Goal: Task Accomplishment & Management: Manage account settings

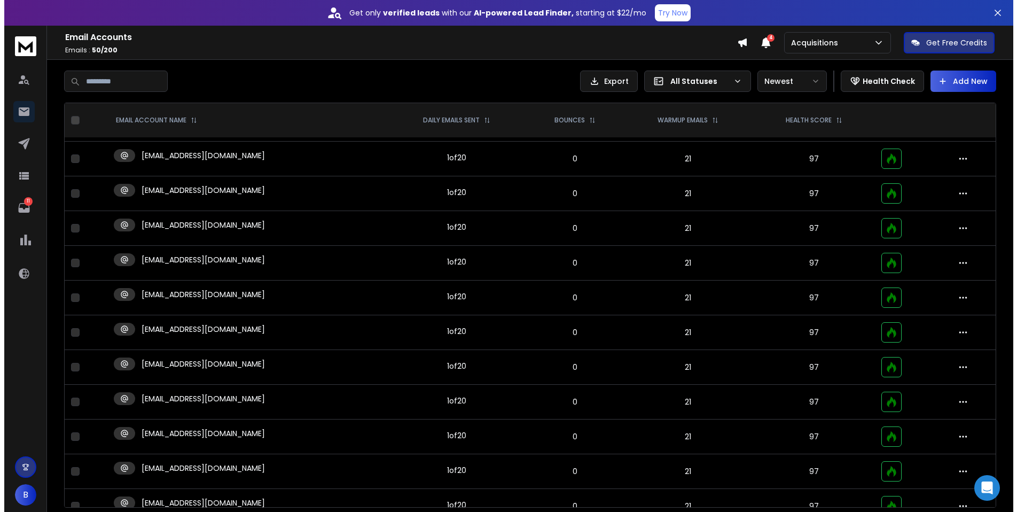
scroll to position [1392, 0]
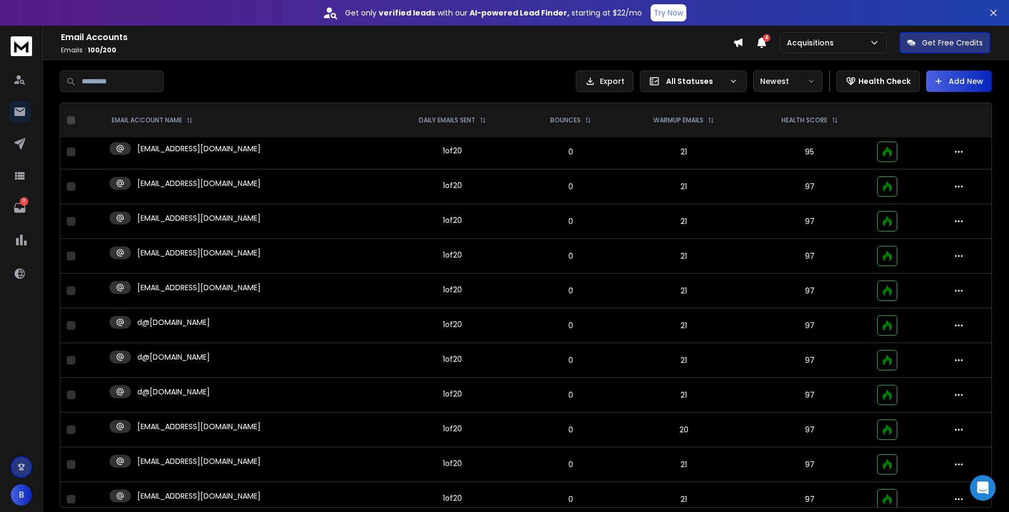
click at [652, 283] on td "21" at bounding box center [683, 291] width 129 height 35
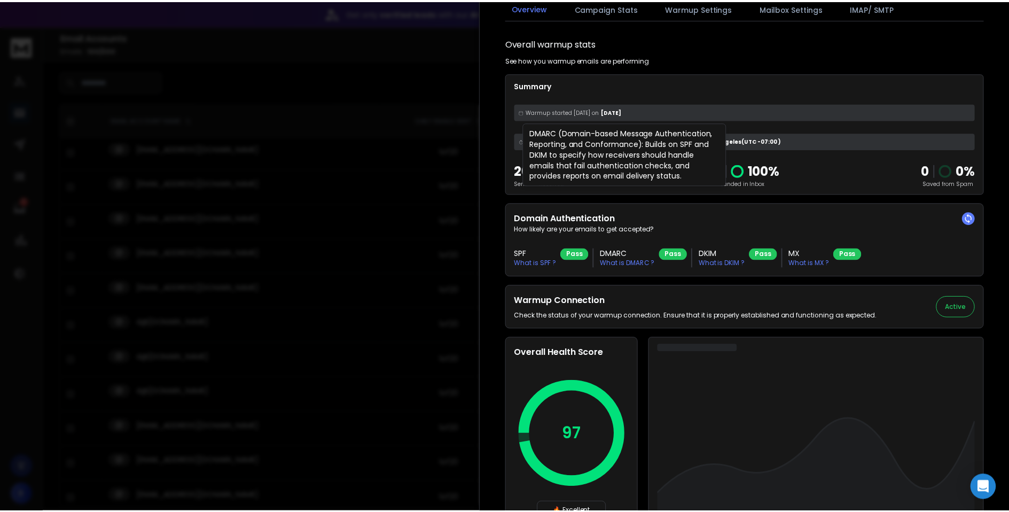
scroll to position [121, 0]
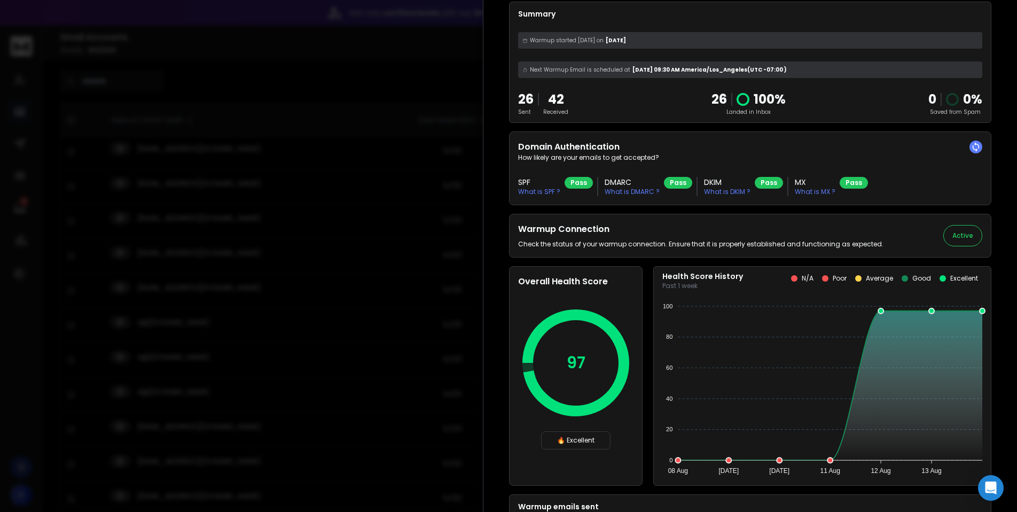
click at [486, 206] on div "Multi Select Table Sheet d.w@topusalandbuyersconnect.com Overview Campaign Stat…" at bounding box center [750, 256] width 534 height 512
click at [443, 208] on div at bounding box center [508, 256] width 1017 height 512
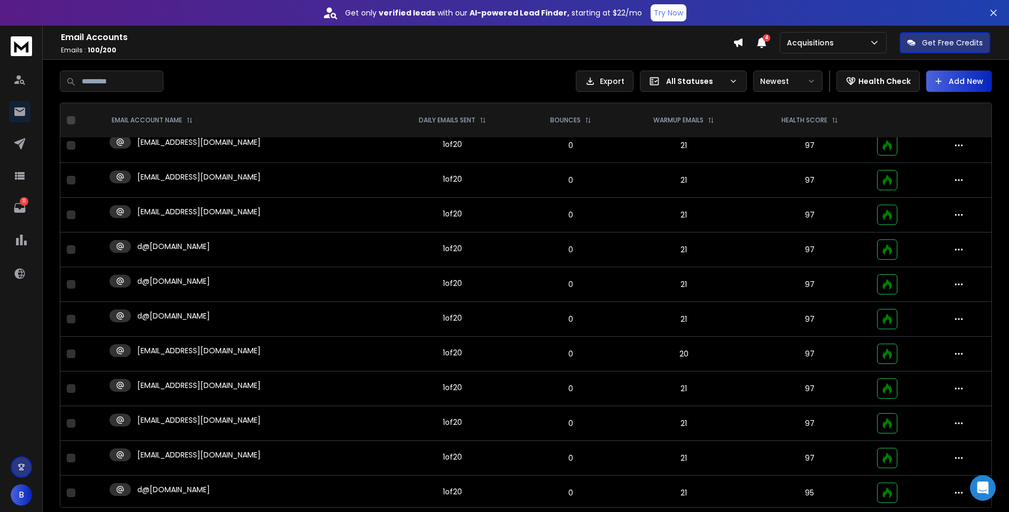
scroll to position [1640, 0]
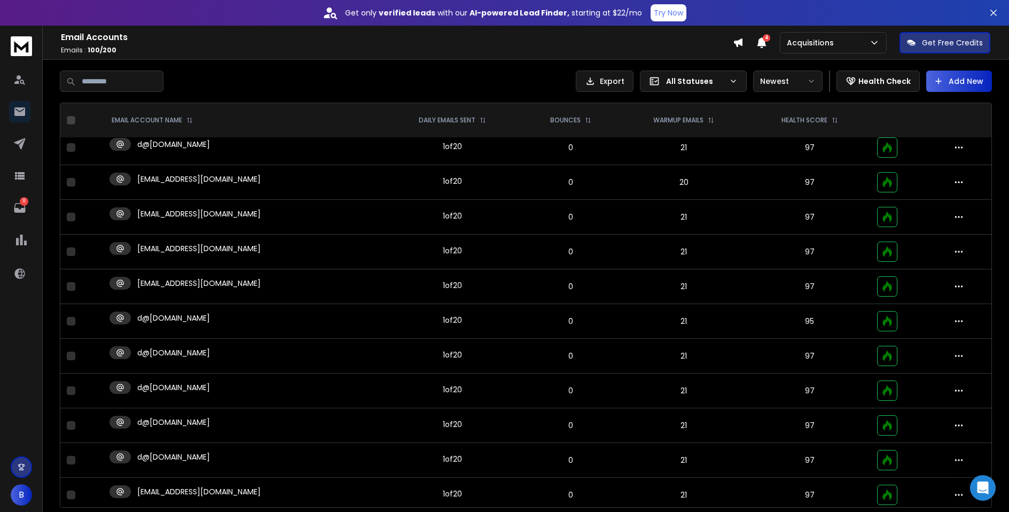
click at [487, 44] on div "Email Accounts Emails : 100 / 200" at bounding box center [397, 43] width 672 height 24
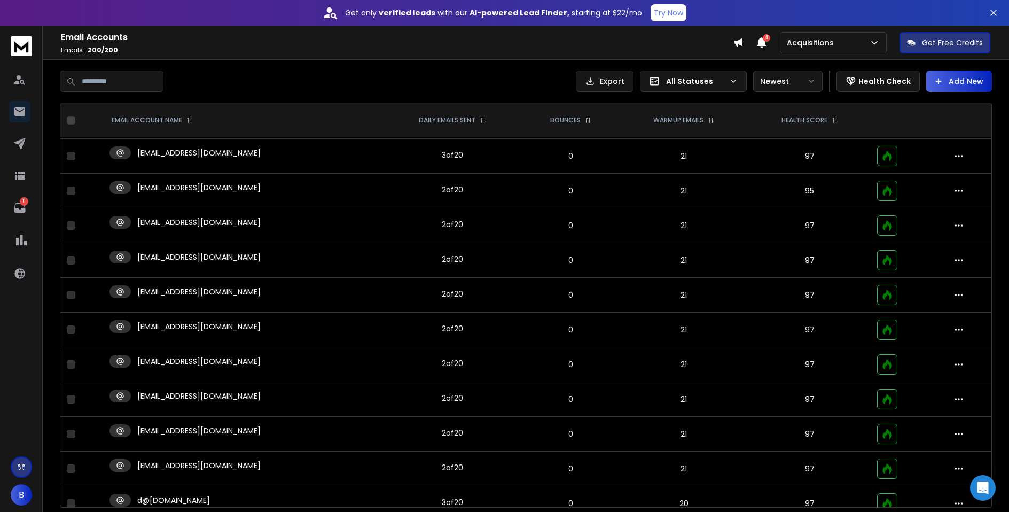
scroll to position [6584, 0]
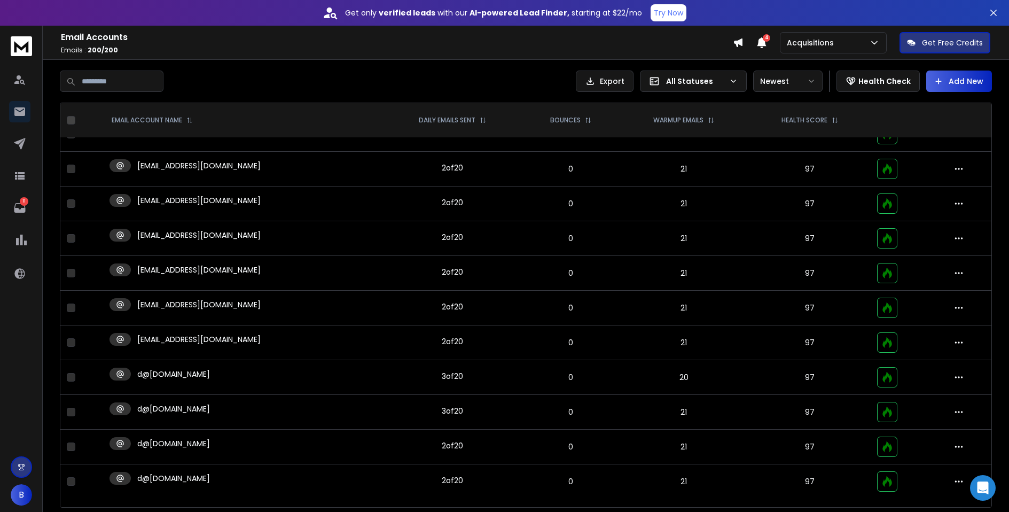
click at [598, 43] on div "Email Accounts Emails : 200 / 200" at bounding box center [397, 43] width 672 height 24
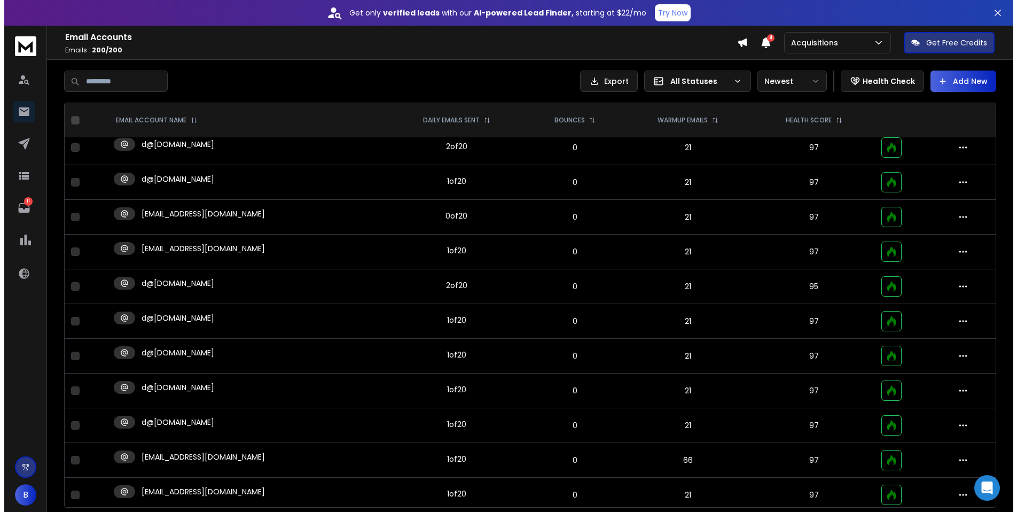
scroll to position [0, 0]
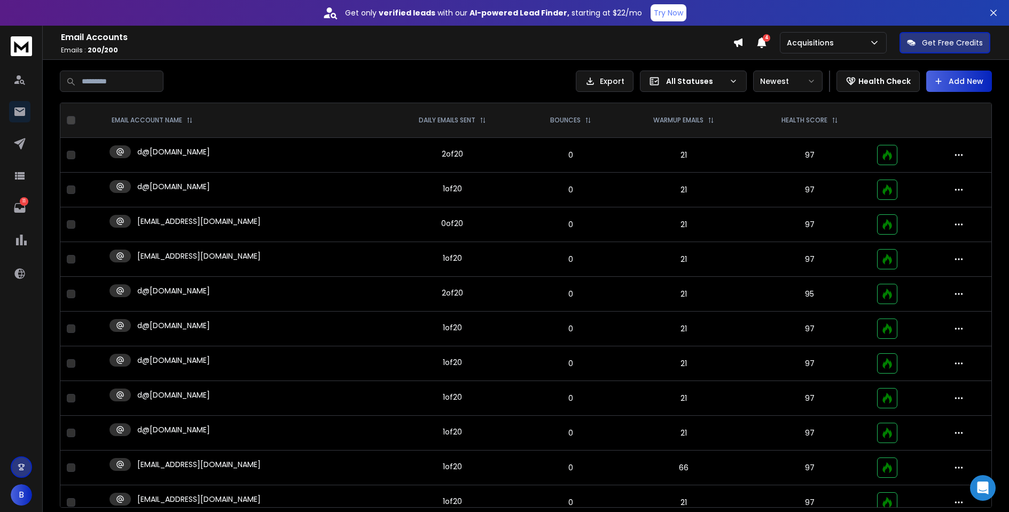
click at [649, 37] on h1 "Email Accounts" at bounding box center [397, 37] width 672 height 13
click at [773, 42] on div "Notifications" at bounding box center [800, 43] width 61 height 20
click at [767, 43] on icon at bounding box center [761, 42] width 11 height 11
click at [20, 247] on icon at bounding box center [21, 240] width 16 height 16
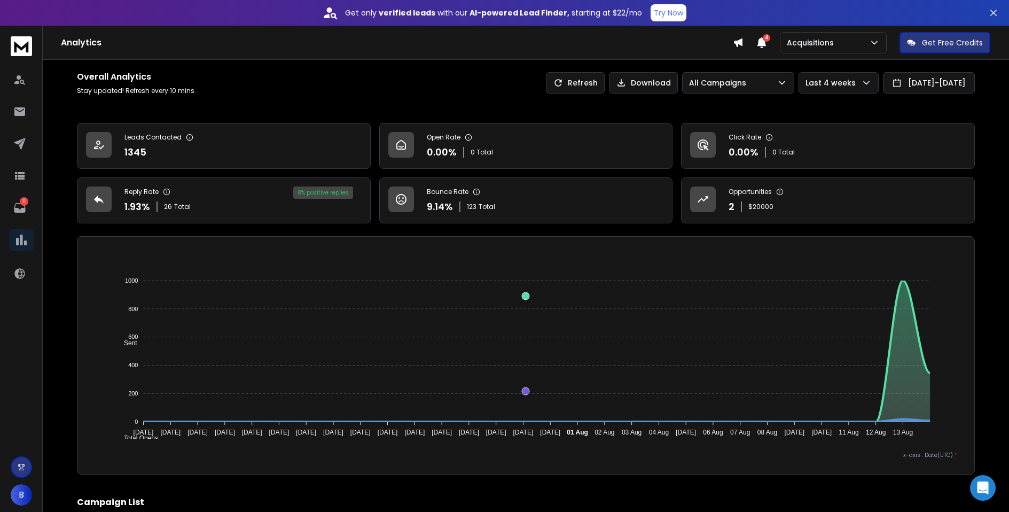
click at [474, 231] on div "Leads Contacted 1345 Open Rate 0.00 % 0 Total Click Rate 0.00 % 0 Total Reply R…" at bounding box center [526, 299] width 898 height 352
click at [22, 209] on icon at bounding box center [19, 208] width 11 height 10
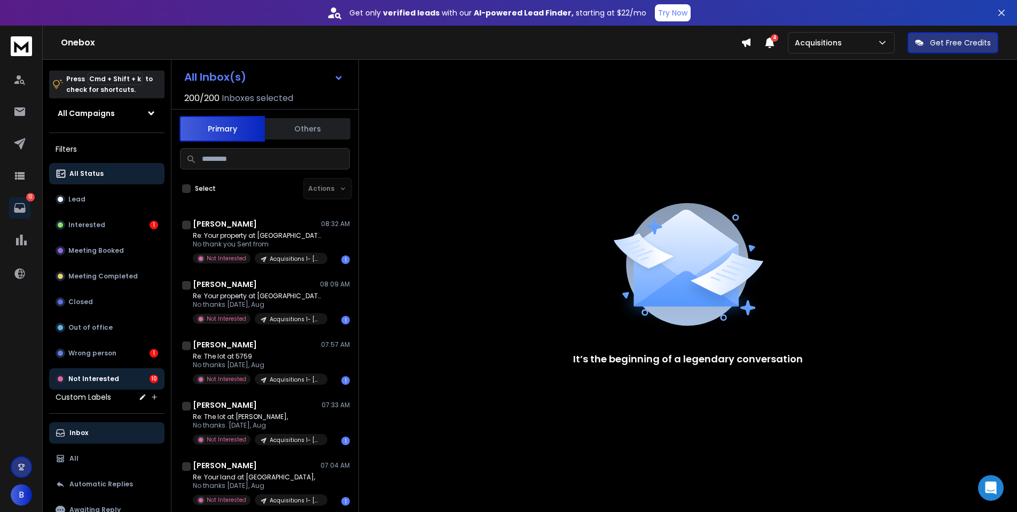
click at [102, 376] on p "Not Interested" at bounding box center [93, 379] width 51 height 9
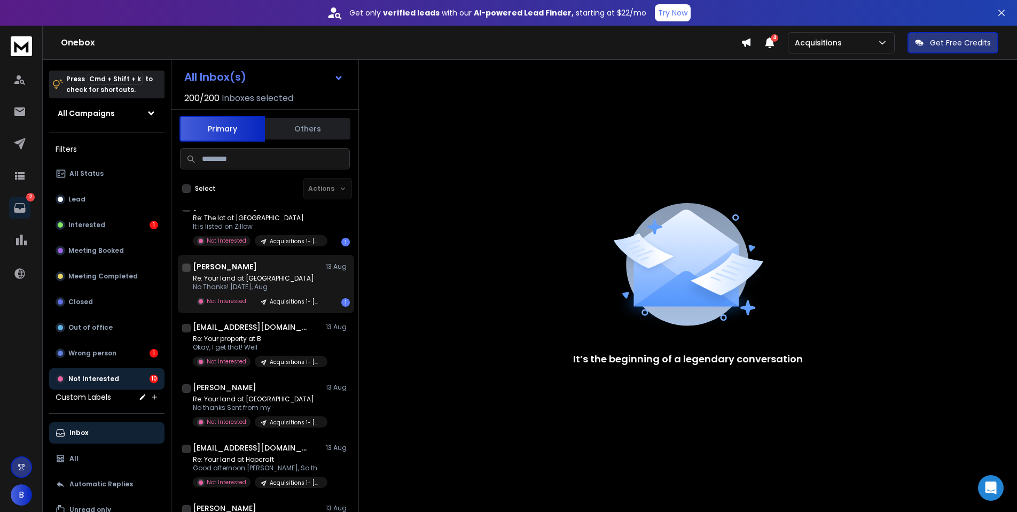
scroll to position [513, 0]
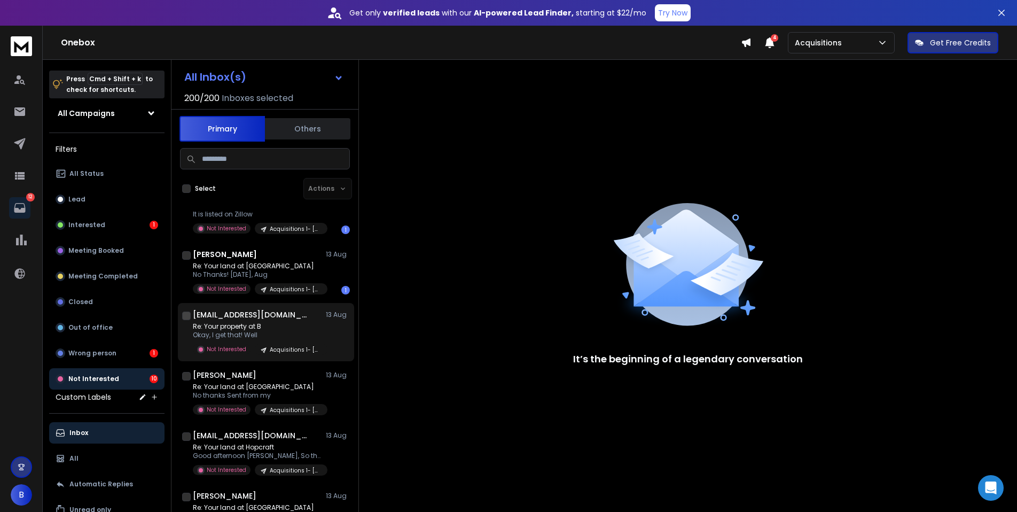
click at [300, 325] on p "Re: Your property at B" at bounding box center [257, 326] width 128 height 9
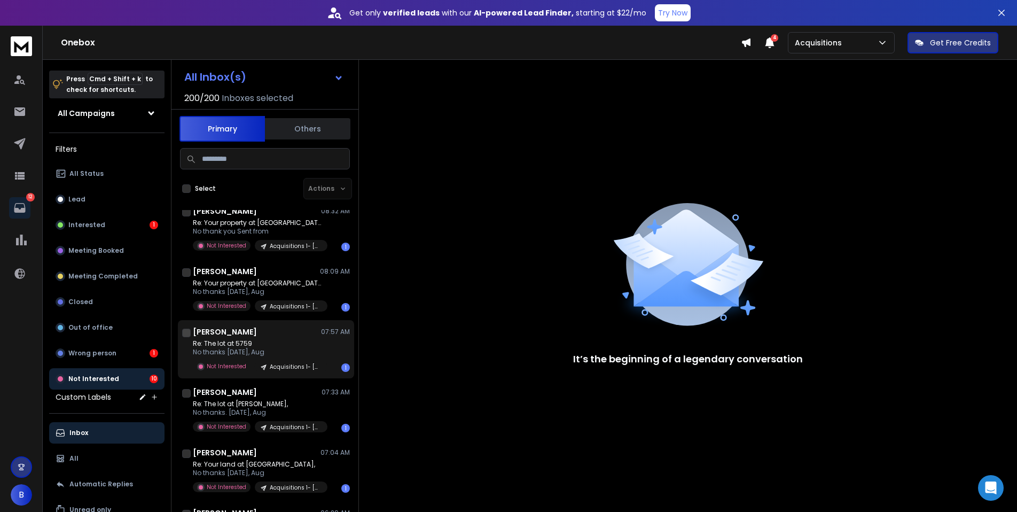
scroll to position [0, 0]
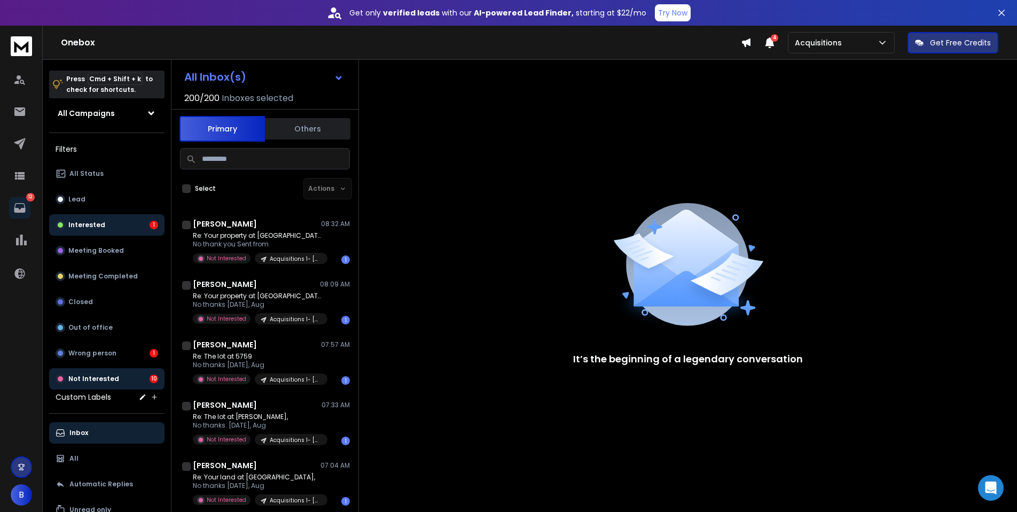
click at [87, 222] on p "Interested" at bounding box center [86, 225] width 37 height 9
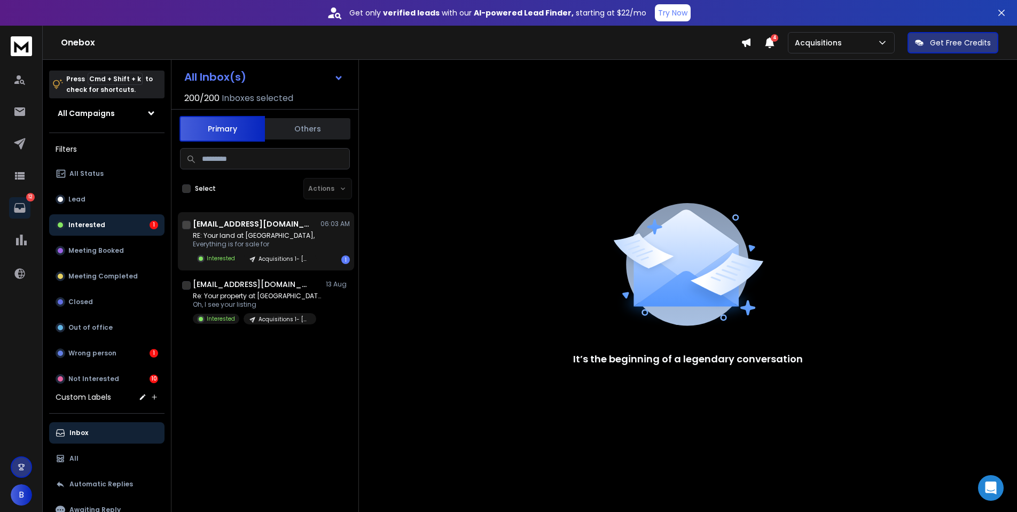
click at [299, 244] on p "Everything is for sale for" at bounding box center [254, 244] width 123 height 9
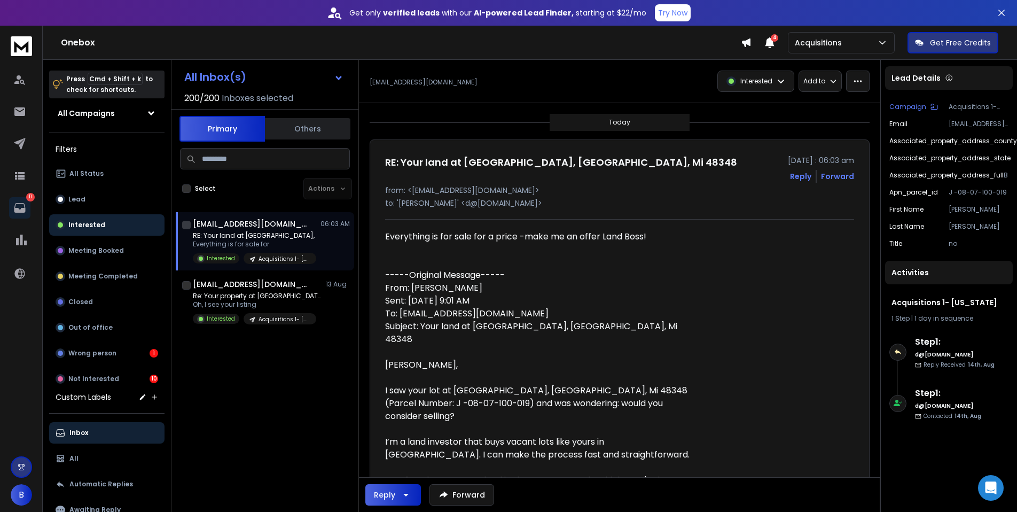
click at [853, 81] on icon "button" at bounding box center [858, 81] width 10 height 10
click at [846, 103] on div "Mark as unread" at bounding box center [826, 105] width 71 height 11
click at [104, 351] on p "Wrong person" at bounding box center [92, 353] width 48 height 9
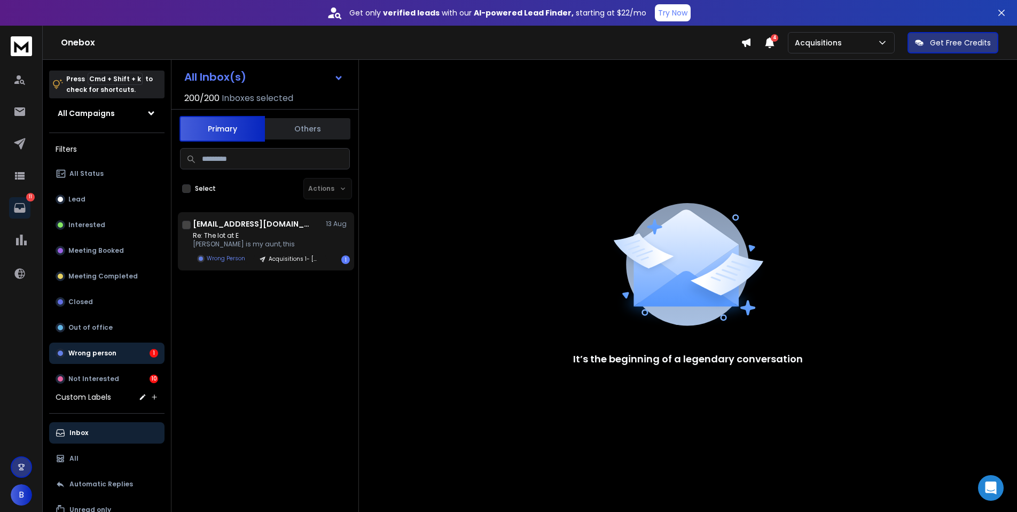
click at [303, 229] on div "ptriemstra@gmail.com 13 Aug" at bounding box center [271, 224] width 157 height 11
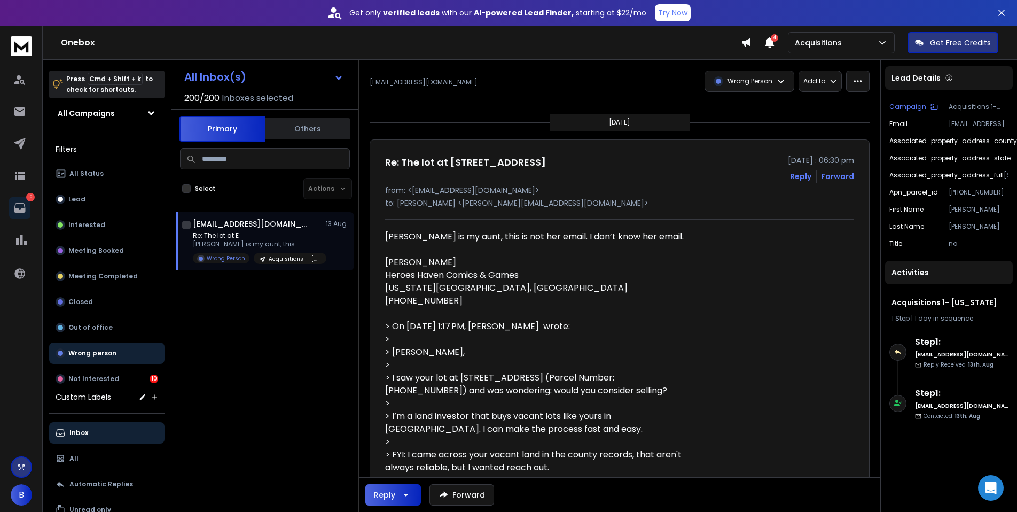
click at [847, 84] on button "button" at bounding box center [858, 81] width 24 height 21
click at [843, 103] on div "Mark as unread" at bounding box center [826, 105] width 71 height 11
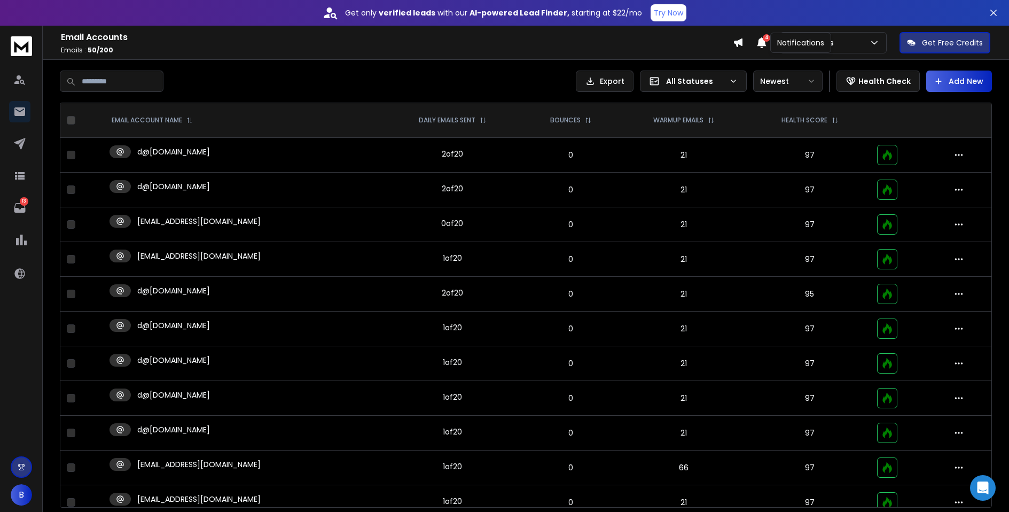
click at [766, 42] on icon at bounding box center [762, 42] width 10 height 11
click at [16, 210] on icon at bounding box center [19, 208] width 11 height 10
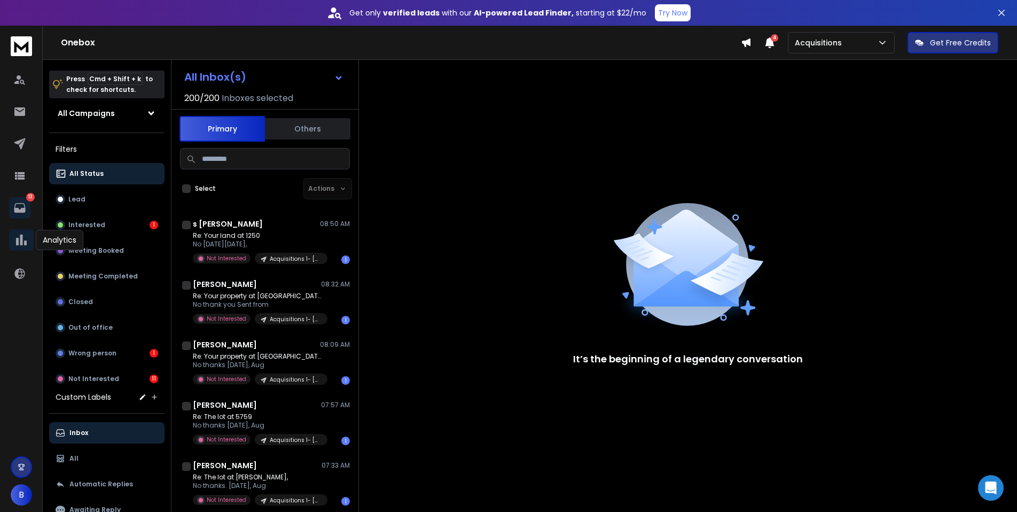
click at [21, 235] on icon at bounding box center [21, 240] width 11 height 11
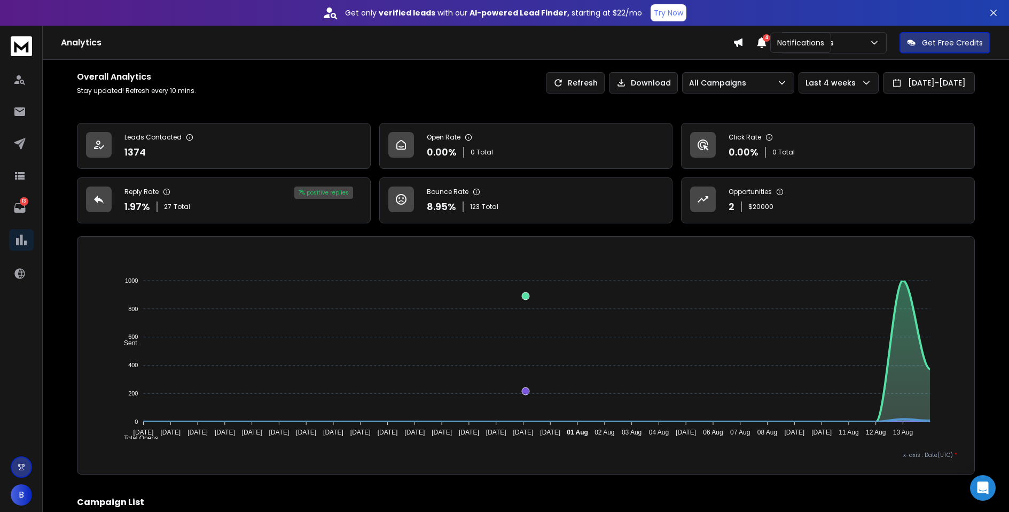
click at [761, 43] on icon at bounding box center [762, 42] width 10 height 11
click at [423, 89] on div "Overall Analytics Stay updated! Refresh every 10 mins. Refresh Download All Cam…" at bounding box center [526, 83] width 898 height 25
click at [480, 39] on h1 "Analytics" at bounding box center [397, 42] width 672 height 13
click at [473, 104] on div "Overall Analytics Stay updated! Refresh every 10 mins. Refresh Download All Cam…" at bounding box center [526, 345] width 898 height 548
click at [477, 84] on div "Overall Analytics Stay updated! Refresh every 10 mins. Refresh Download All Cam…" at bounding box center [526, 83] width 898 height 25
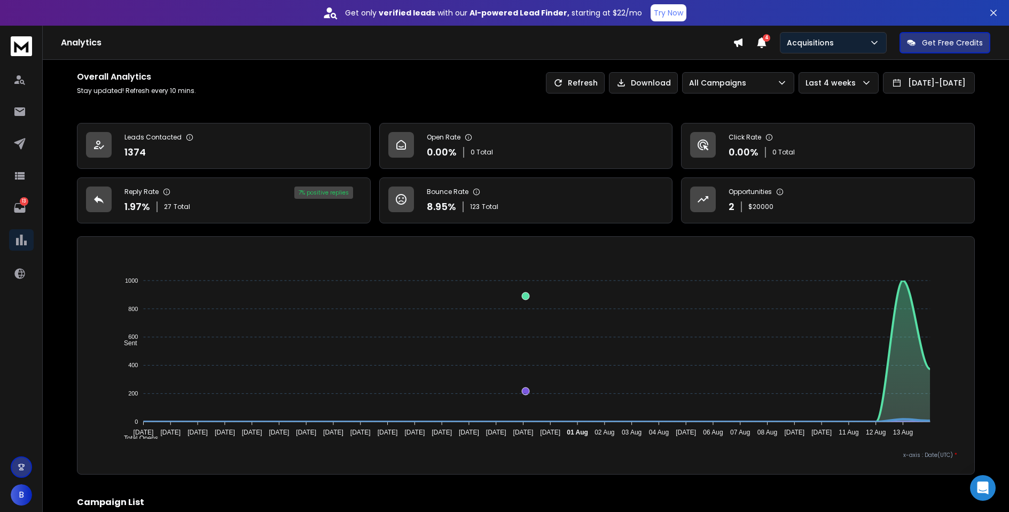
click at [821, 38] on p "Acquisitions" at bounding box center [812, 42] width 51 height 11
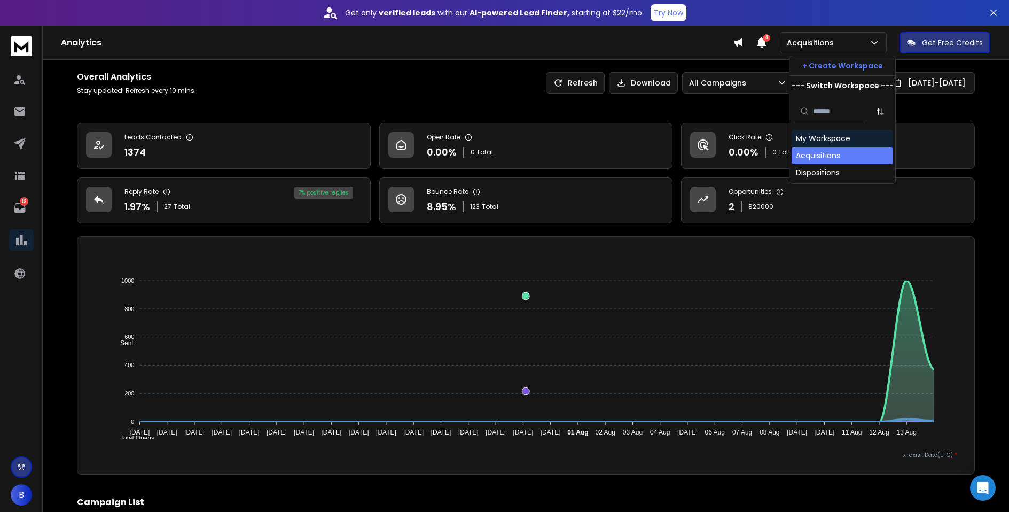
click at [686, 101] on div "Overall Analytics Stay updated! Refresh every 10 mins. Refresh Download All Cam…" at bounding box center [526, 86] width 898 height 31
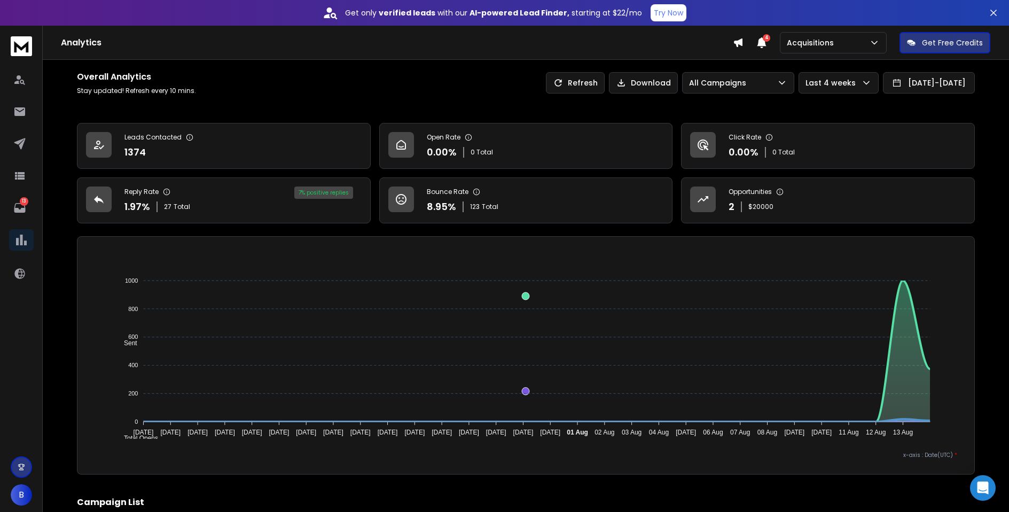
click at [654, 45] on h1 "Analytics" at bounding box center [397, 42] width 672 height 13
click at [18, 144] on icon at bounding box center [19, 143] width 11 height 11
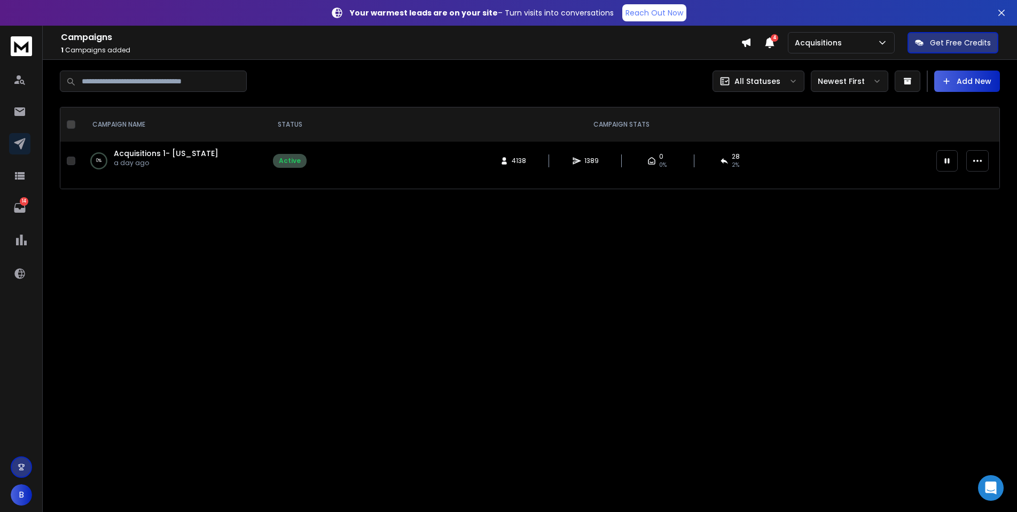
click at [619, 175] on td "4138 1389 0 0% 28 2 %" at bounding box center [621, 161] width 617 height 38
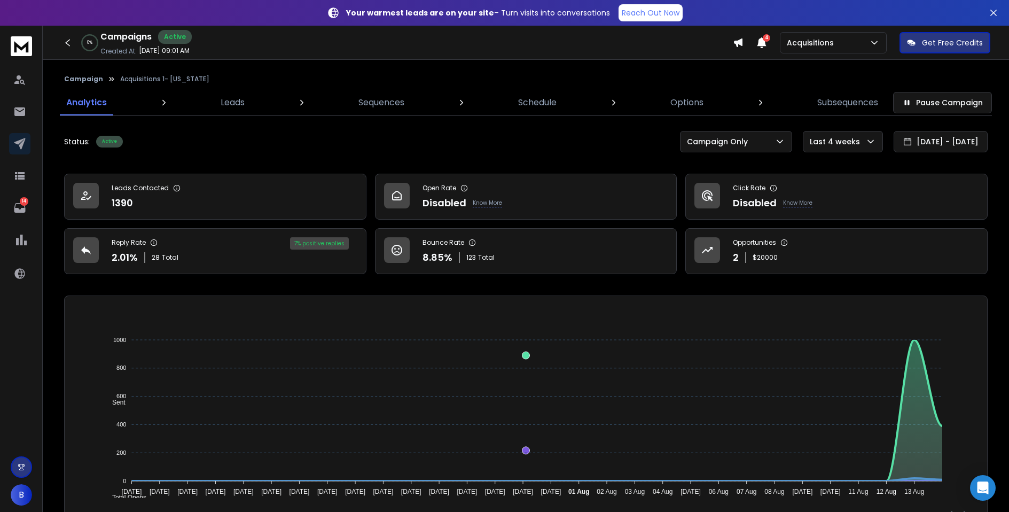
click at [491, 154] on div "Status: Active Pause Campaign Campaign Only Last 4 weeks 16 Jul 2025 - 14 Aug 2…" at bounding box center [526, 404] width 924 height 547
click at [510, 152] on div "Status: Active Pause Campaign Campaign Only Last 4 weeks 16 Jul 2025 - 14 Aug 2…" at bounding box center [526, 141] width 924 height 21
click at [555, 139] on div "Status: Active Pause Campaign Campaign Only Last 4 weeks 16 Jul 2025 - 14 Aug 2…" at bounding box center [526, 141] width 924 height 21
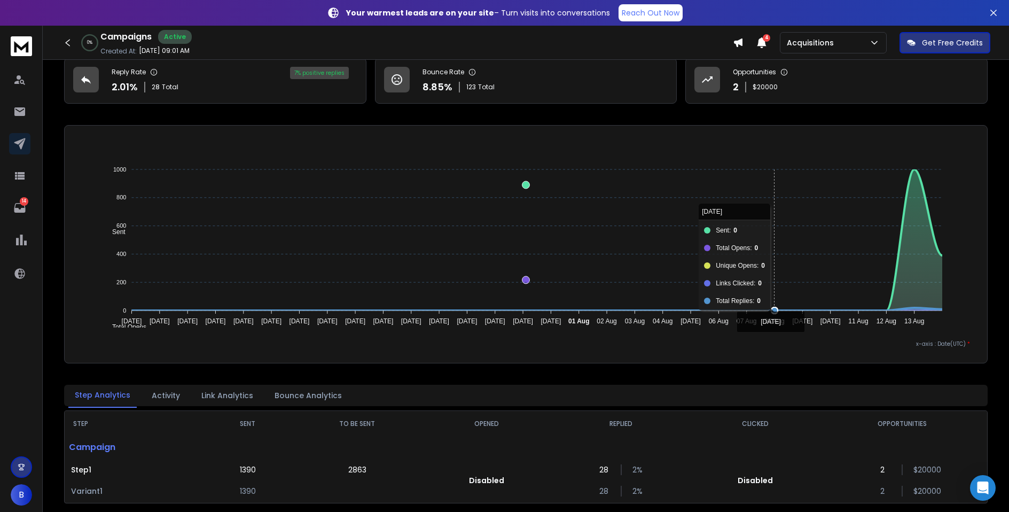
scroll to position [181, 0]
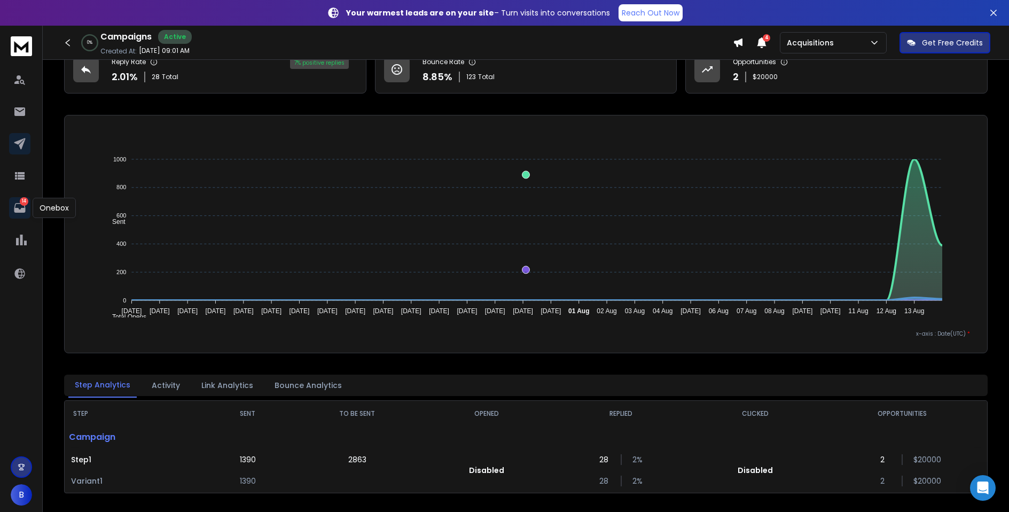
click at [16, 204] on icon at bounding box center [19, 207] width 13 height 13
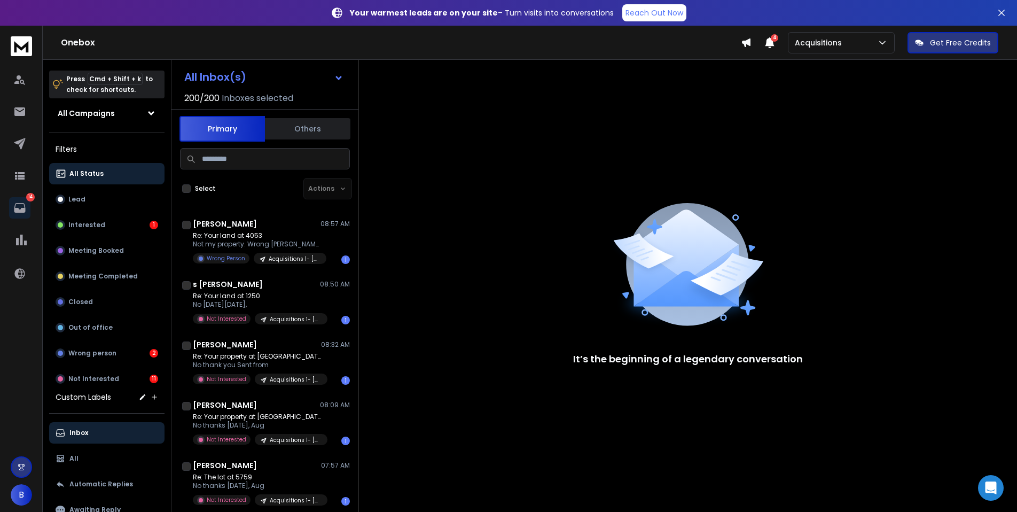
click at [676, 282] on icon at bounding box center [686, 289] width 105 height 36
click at [696, 251] on icon at bounding box center [686, 245] width 105 height 72
click at [299, 55] on div "Onebox 4 Acquisitions Get Free Credits" at bounding box center [508, 43] width 1017 height 34
click at [596, 81] on div "It’s the beginning of a legendary conversation" at bounding box center [688, 277] width 658 height 435
click at [779, 43] on div "4 Acquisitions Get Free Credits" at bounding box center [870, 42] width 258 height 21
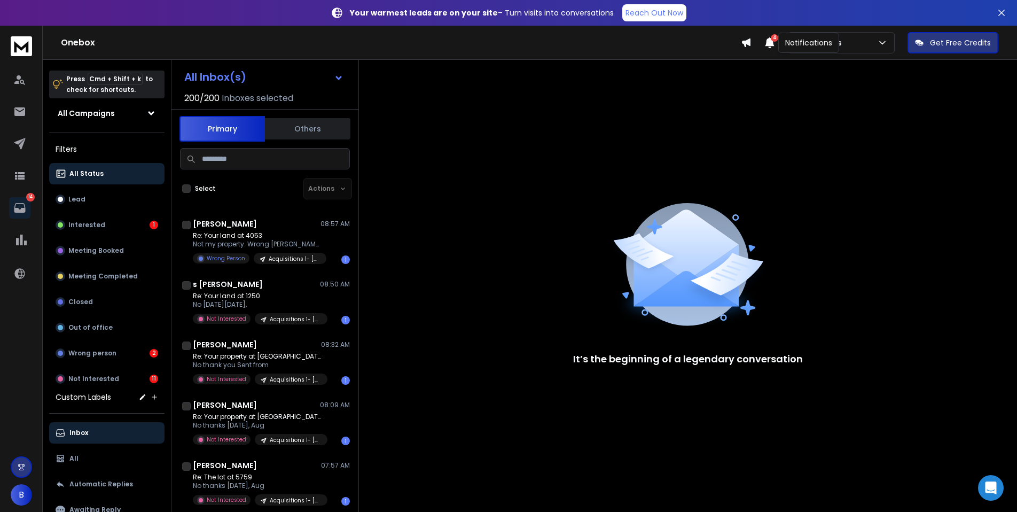
click at [774, 44] on icon at bounding box center [770, 42] width 10 height 11
click at [612, 101] on div "It’s the beginning of a legendary conversation" at bounding box center [688, 277] width 658 height 435
click at [698, 266] on icon at bounding box center [686, 245] width 105 height 72
